Goal: Navigation & Orientation: Understand site structure

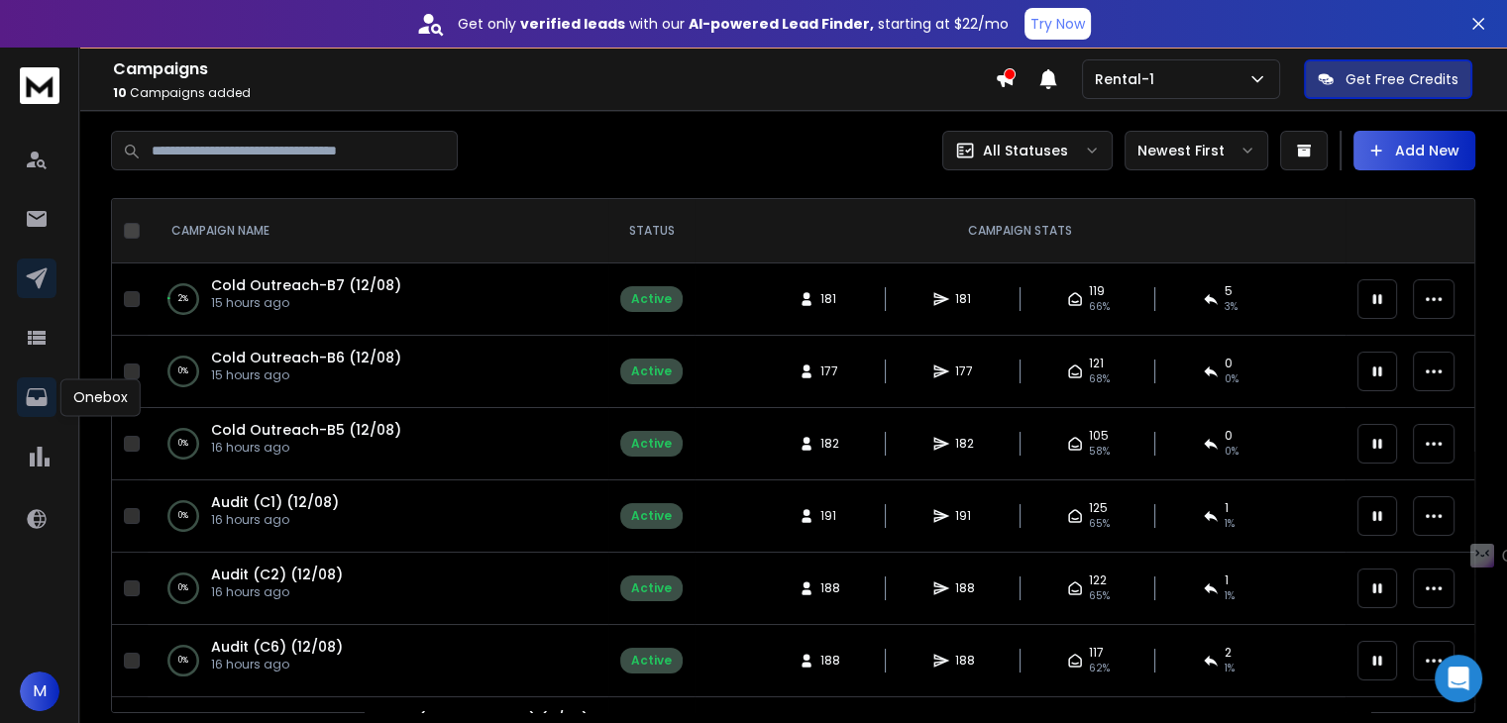
click at [34, 405] on icon at bounding box center [36, 397] width 21 height 18
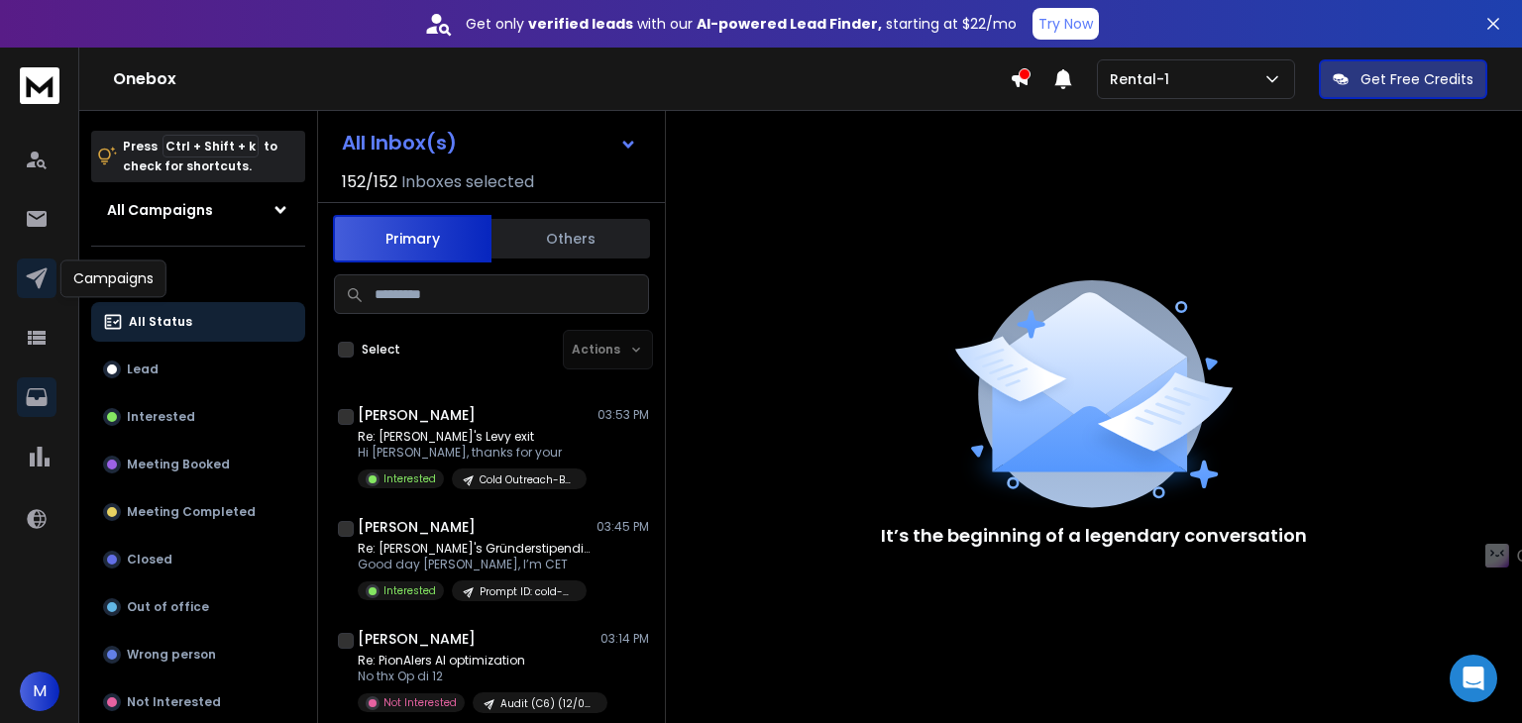
click at [35, 283] on icon at bounding box center [37, 279] width 24 height 24
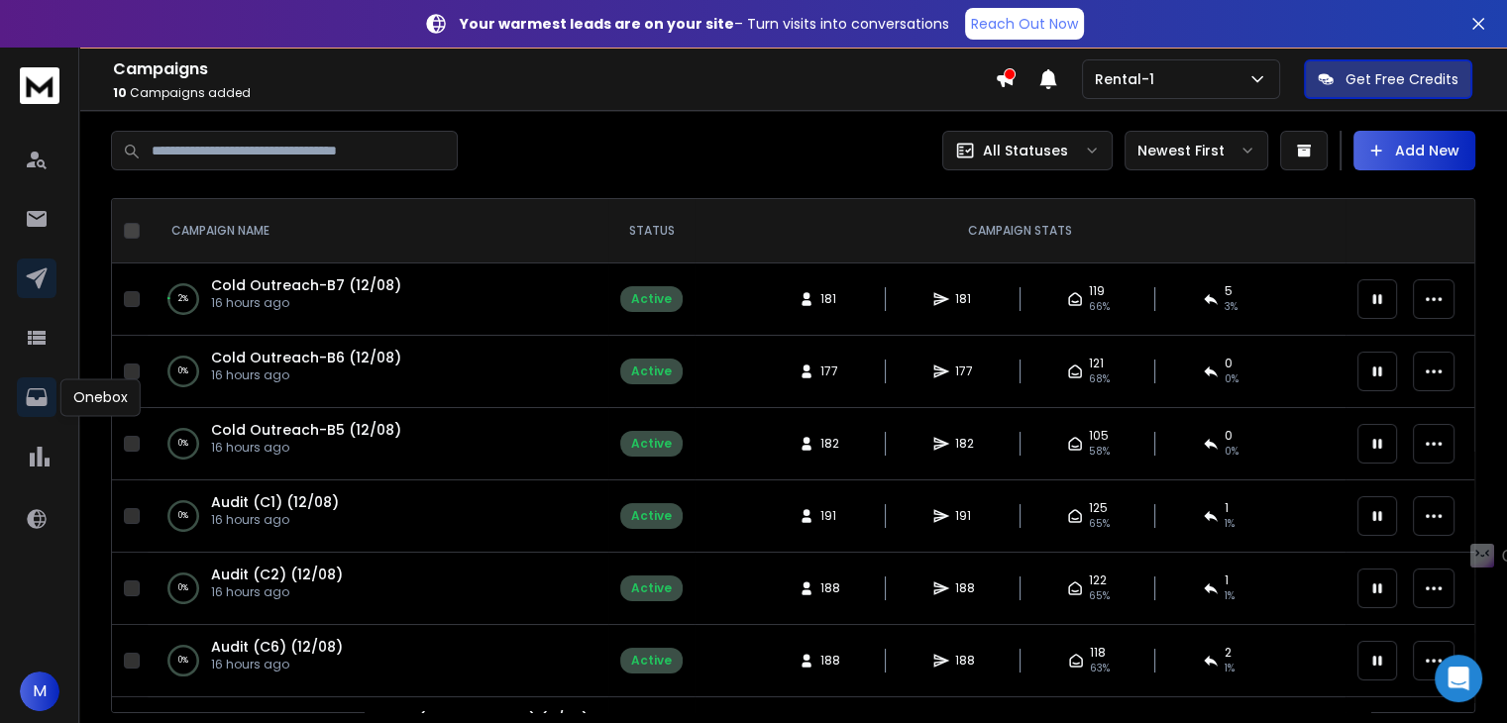
click at [38, 389] on icon at bounding box center [37, 397] width 24 height 24
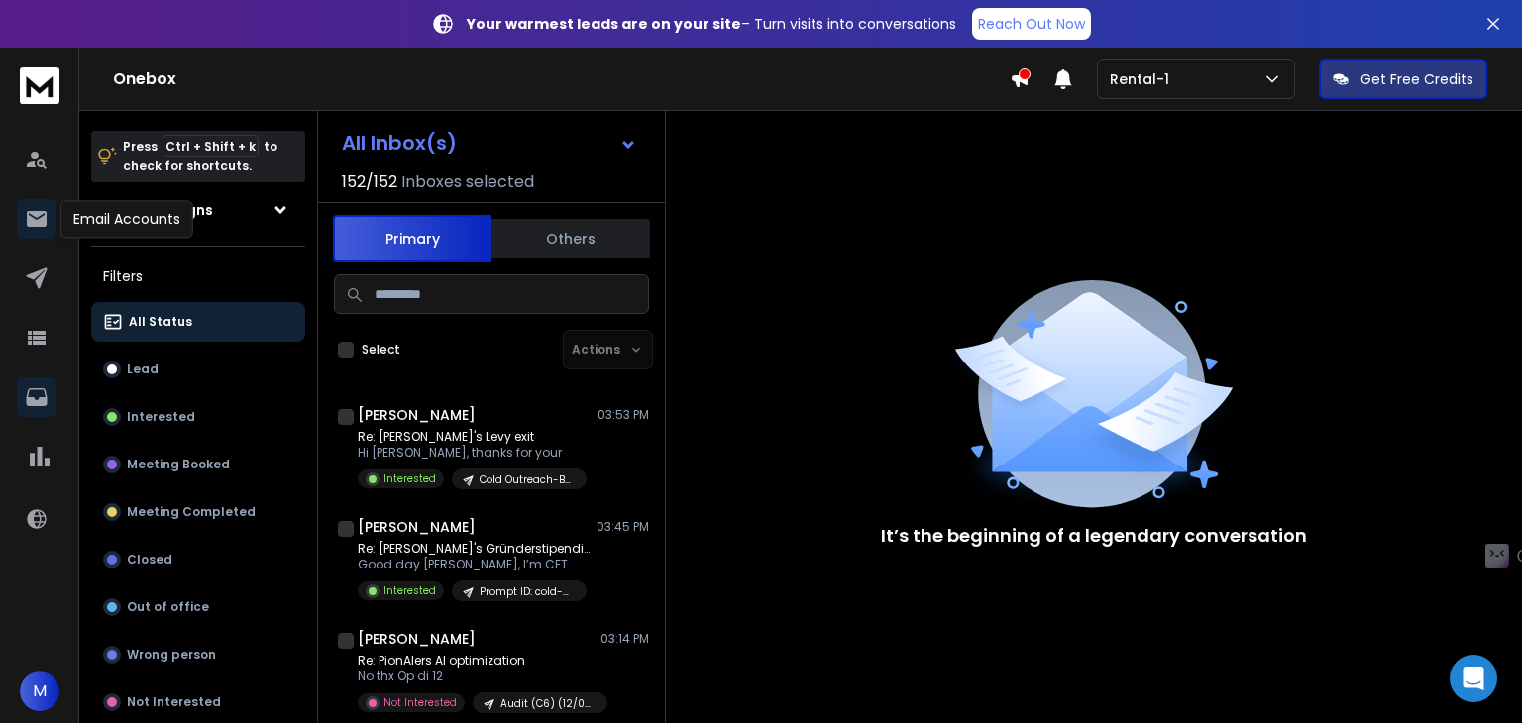
click at [46, 218] on icon at bounding box center [37, 219] width 20 height 16
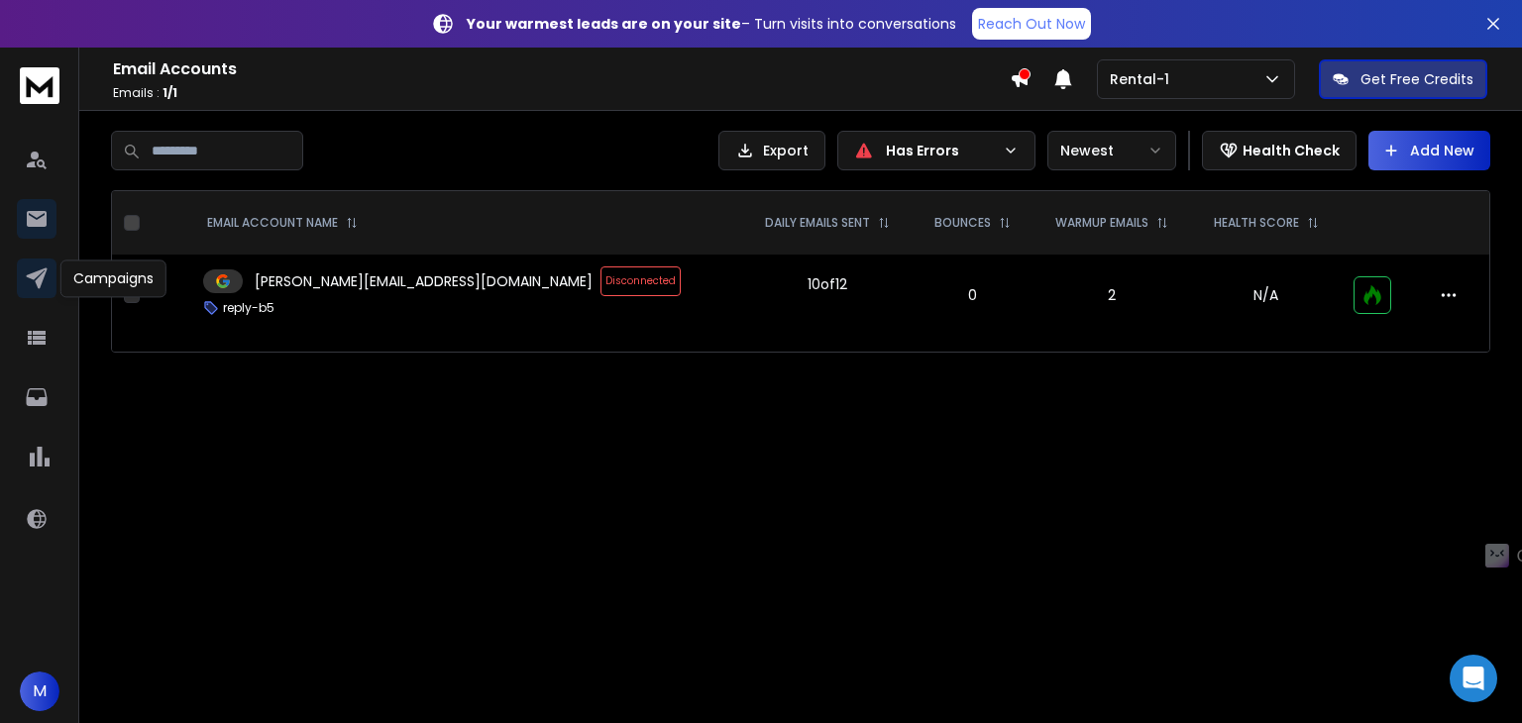
click at [40, 290] on link at bounding box center [37, 279] width 40 height 40
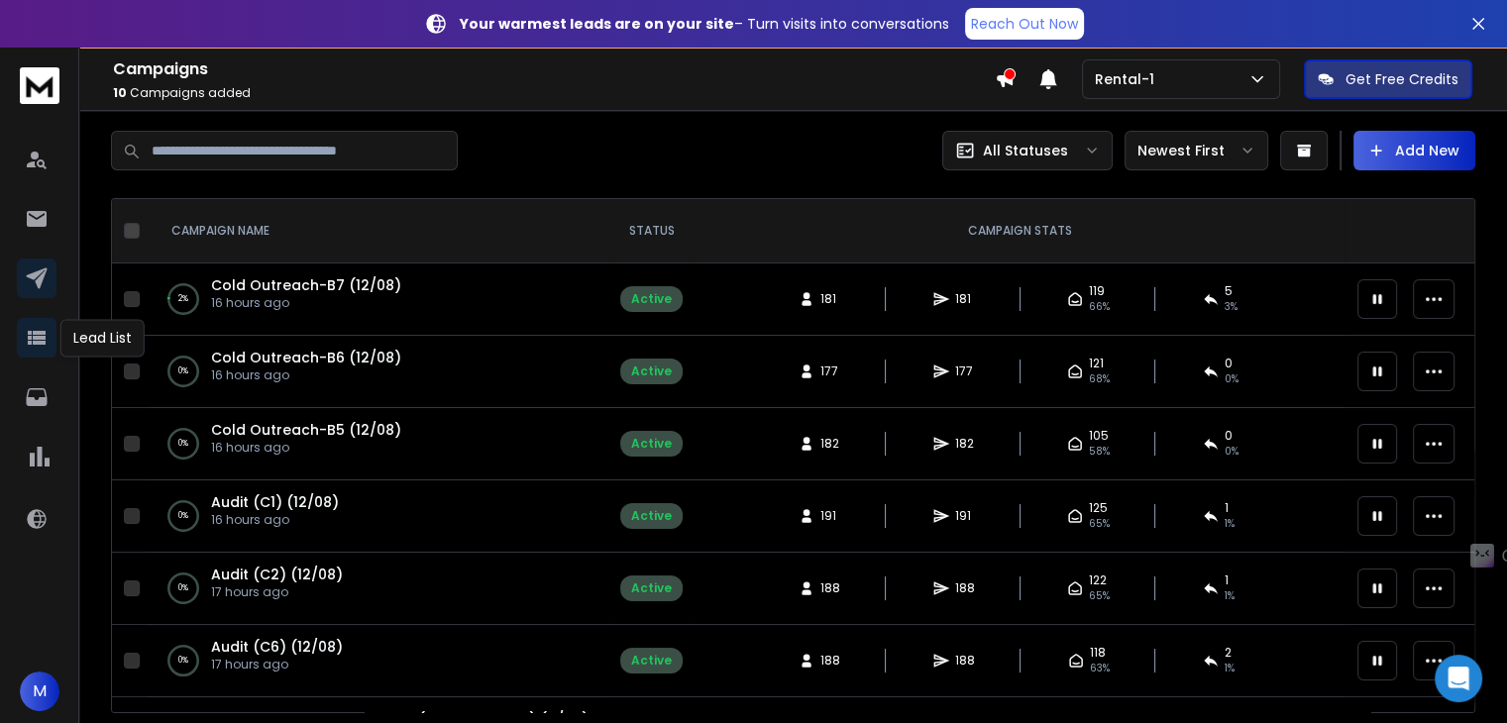
click at [33, 332] on icon at bounding box center [37, 338] width 18 height 14
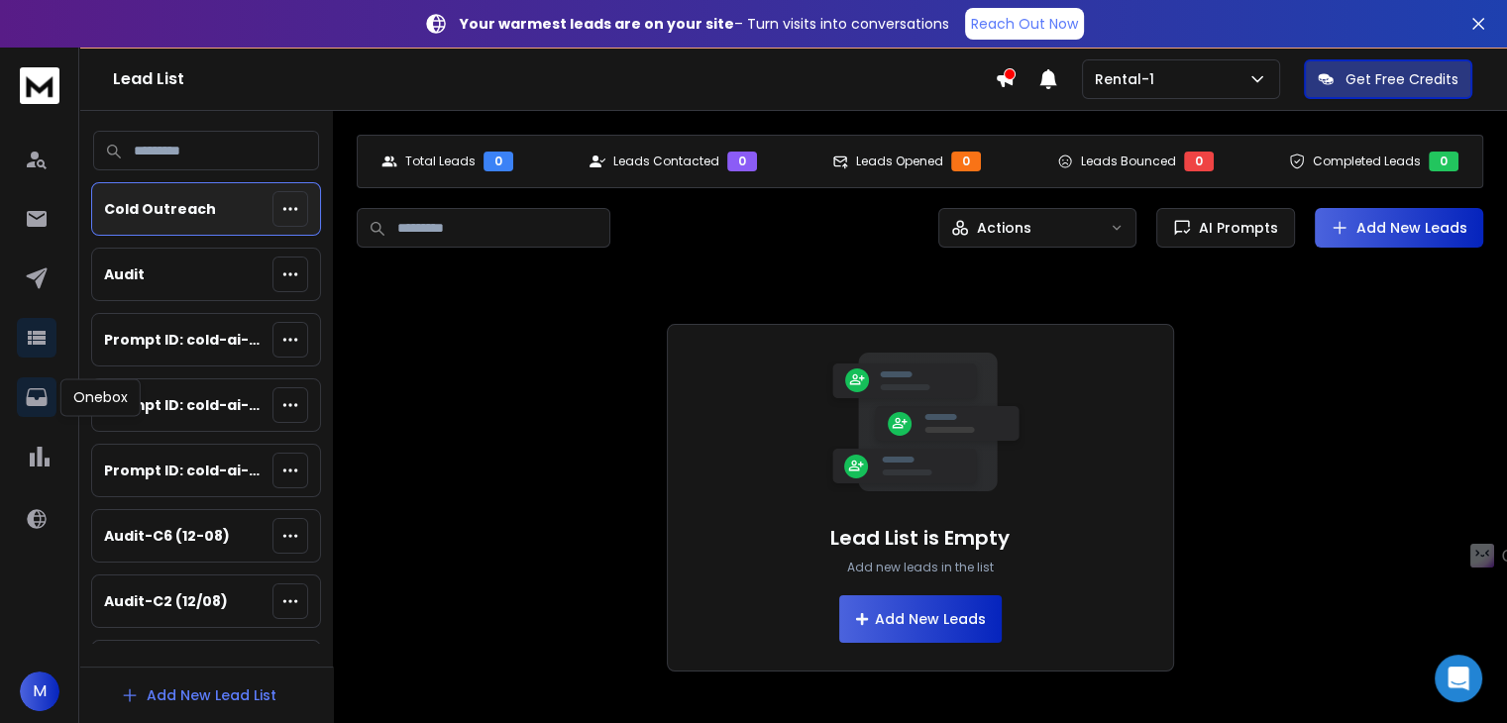
click at [30, 397] on icon at bounding box center [36, 397] width 21 height 18
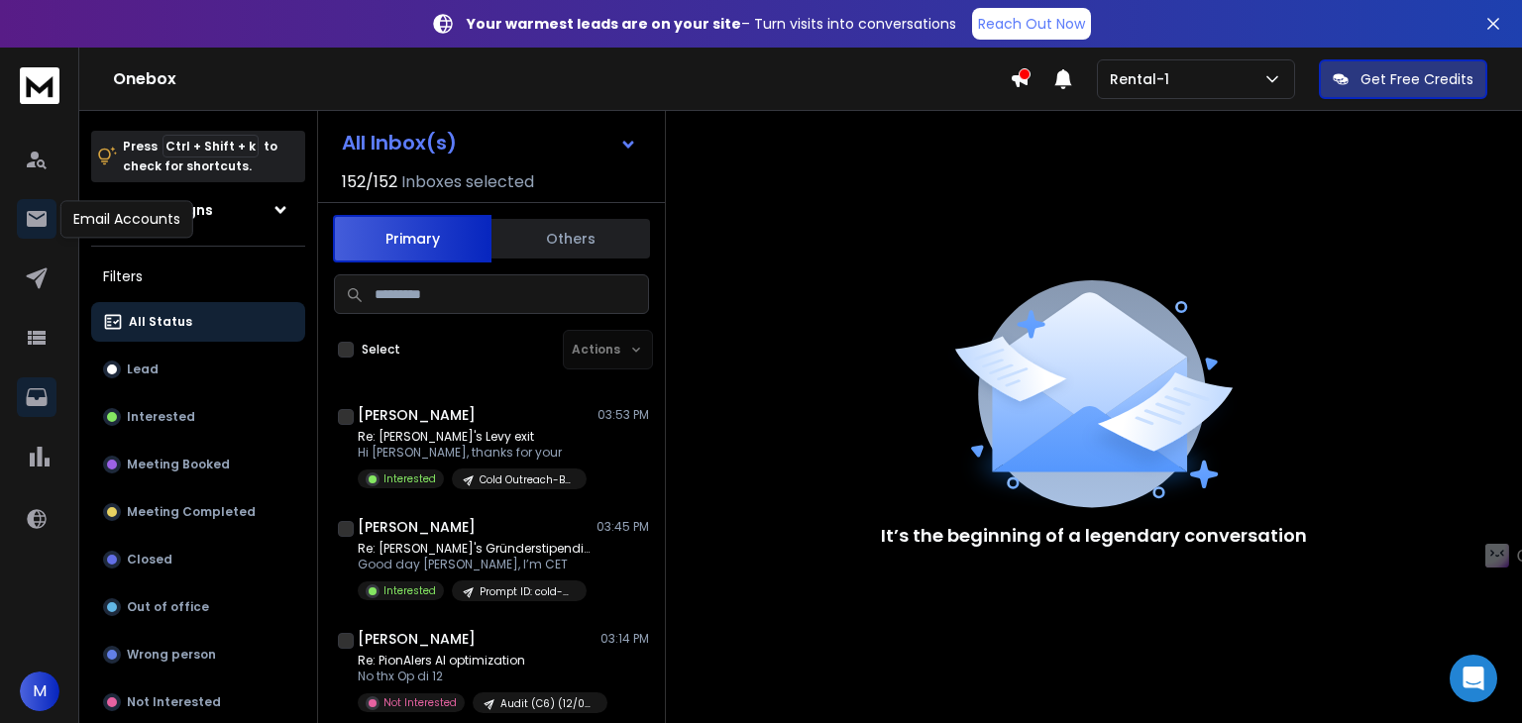
click at [34, 210] on icon at bounding box center [37, 219] width 24 height 24
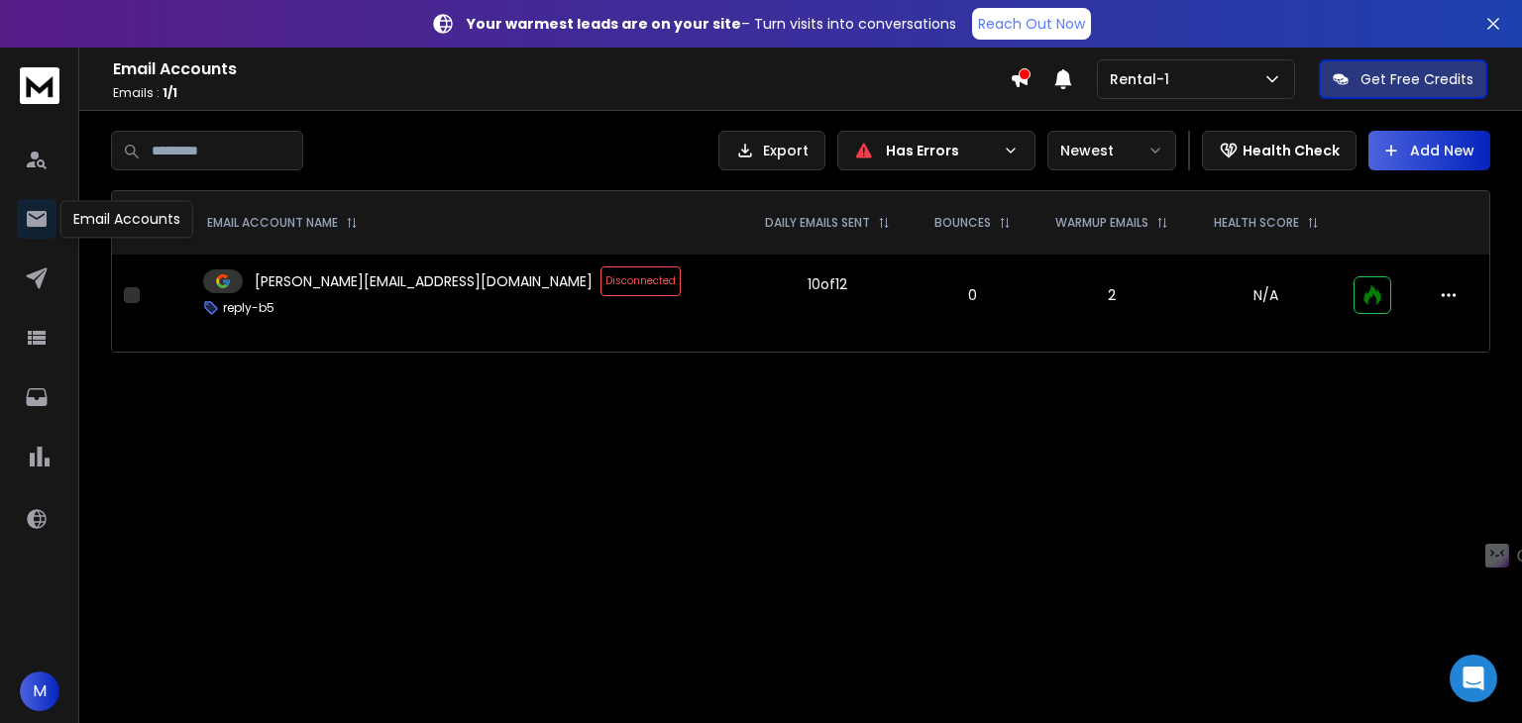
click at [511, 435] on div "Your warmest leads are on your site – Turn visits into conversations Reach Out …" at bounding box center [761, 361] width 1522 height 723
